Goal: Find contact information: Find contact information

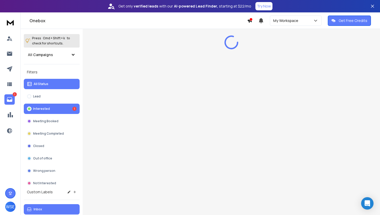
click at [51, 110] on button "Interested 1" at bounding box center [52, 109] width 56 height 10
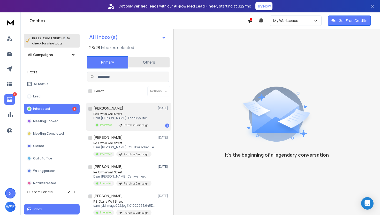
click at [135, 113] on p "Re: Own a Wall Street" at bounding box center [122, 114] width 58 height 4
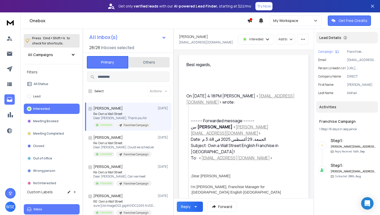
scroll to position [153, 0]
copy link "[DOMAIN_NAME]"
drag, startPoint x: 238, startPoint y: 109, endPoint x: 209, endPoint y: 107, distance: 29.5
click at [209, 104] on div "On [DATE] 4:18 PM [PERSON_NAME] < [PERSON_NAME][EMAIL_ADDRESS][DOMAIN_NAME] > w…" at bounding box center [241, 98] width 111 height 12
